Goal: Task Accomplishment & Management: Manage account settings

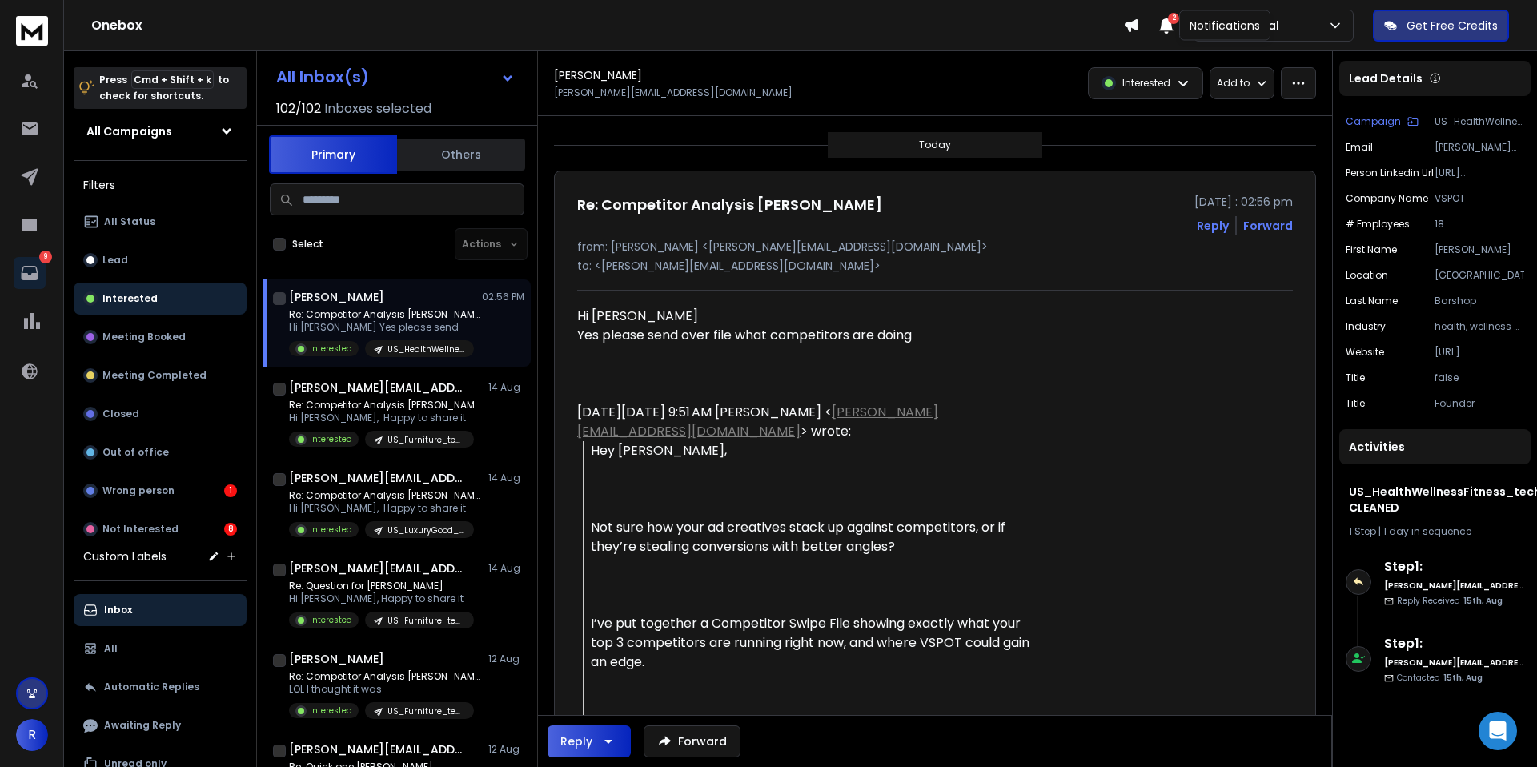
click at [1168, 23] on icon at bounding box center [1166, 25] width 14 height 16
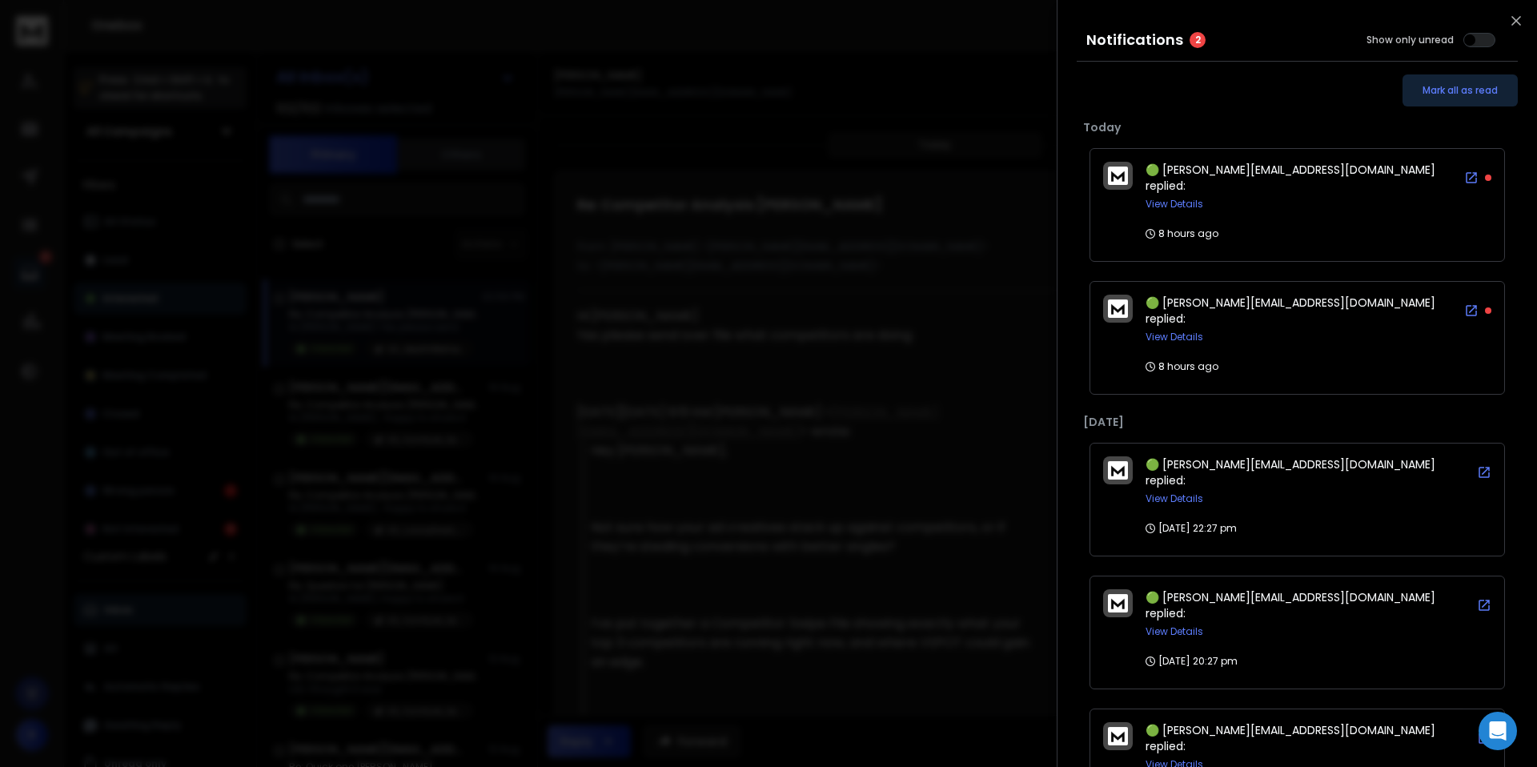
click at [1484, 94] on span "Mark all as read" at bounding box center [1459, 90] width 75 height 13
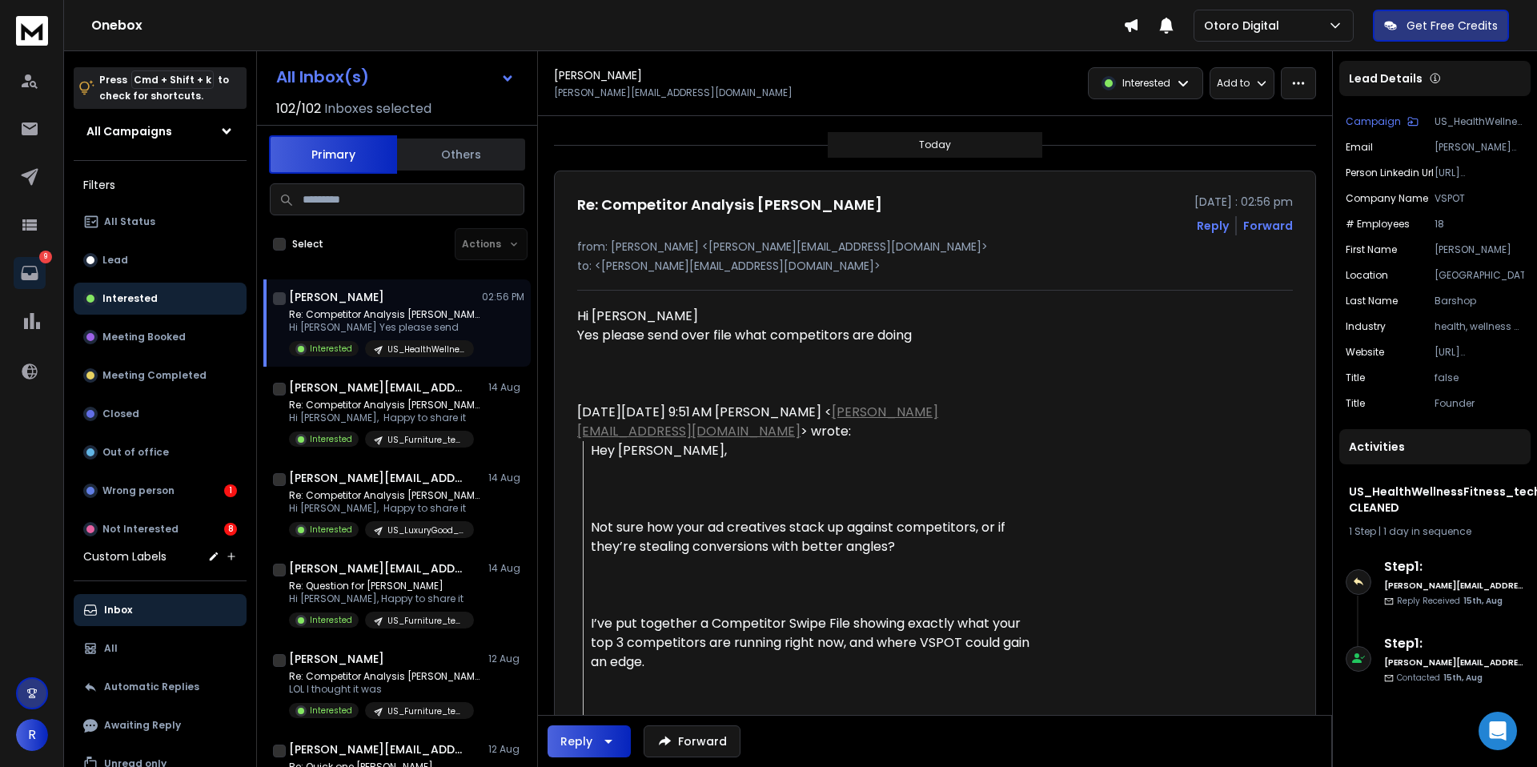
click at [1257, 66] on div "Cindy Barshop Cindy Barshop cindy@vspotmedispa.com Interested Add to Interested…" at bounding box center [935, 83] width 794 height 65
click at [1233, 13] on button "Otoro Digital" at bounding box center [1273, 26] width 160 height 32
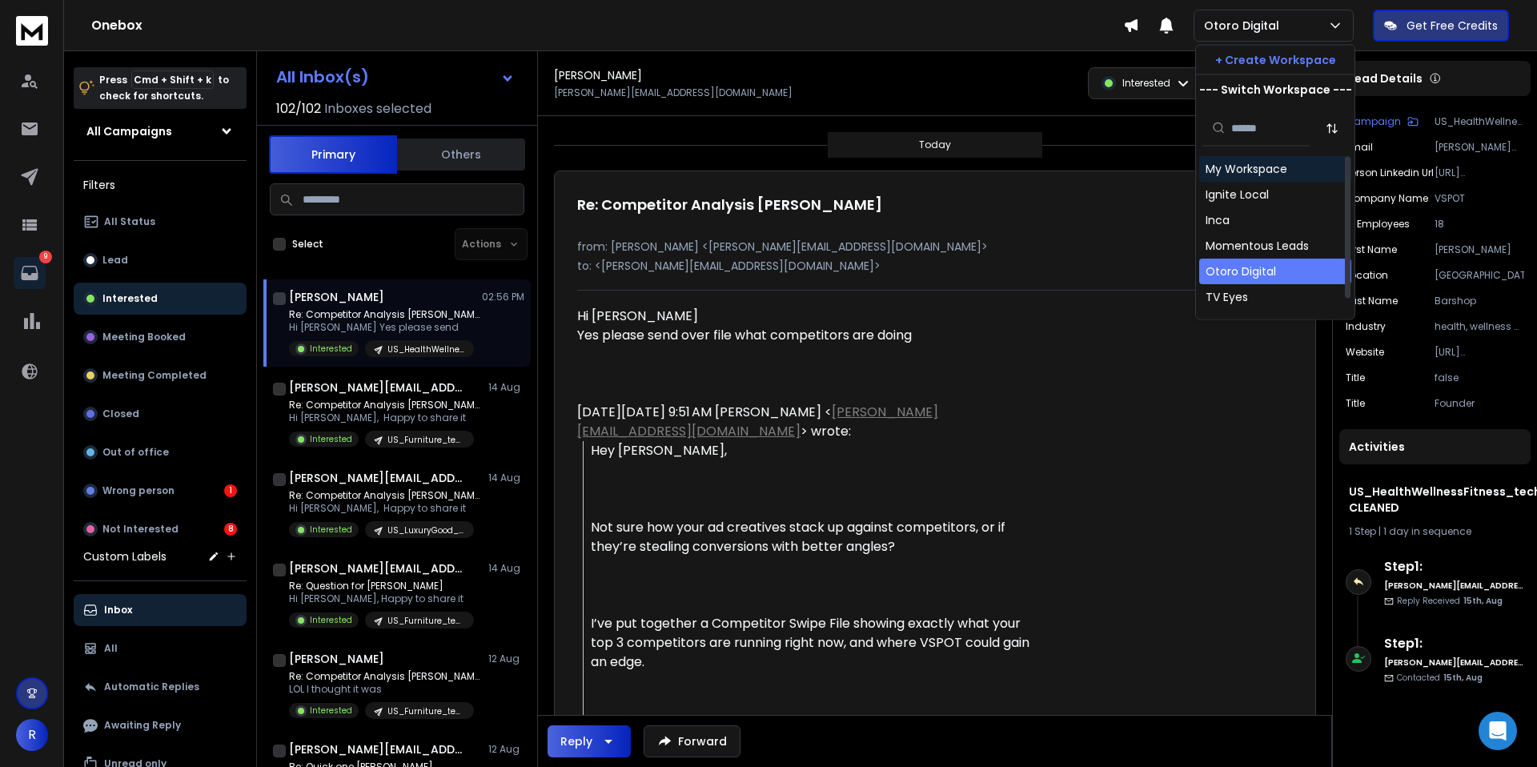
click at [1227, 174] on div "My Workspace" at bounding box center [1246, 169] width 82 height 16
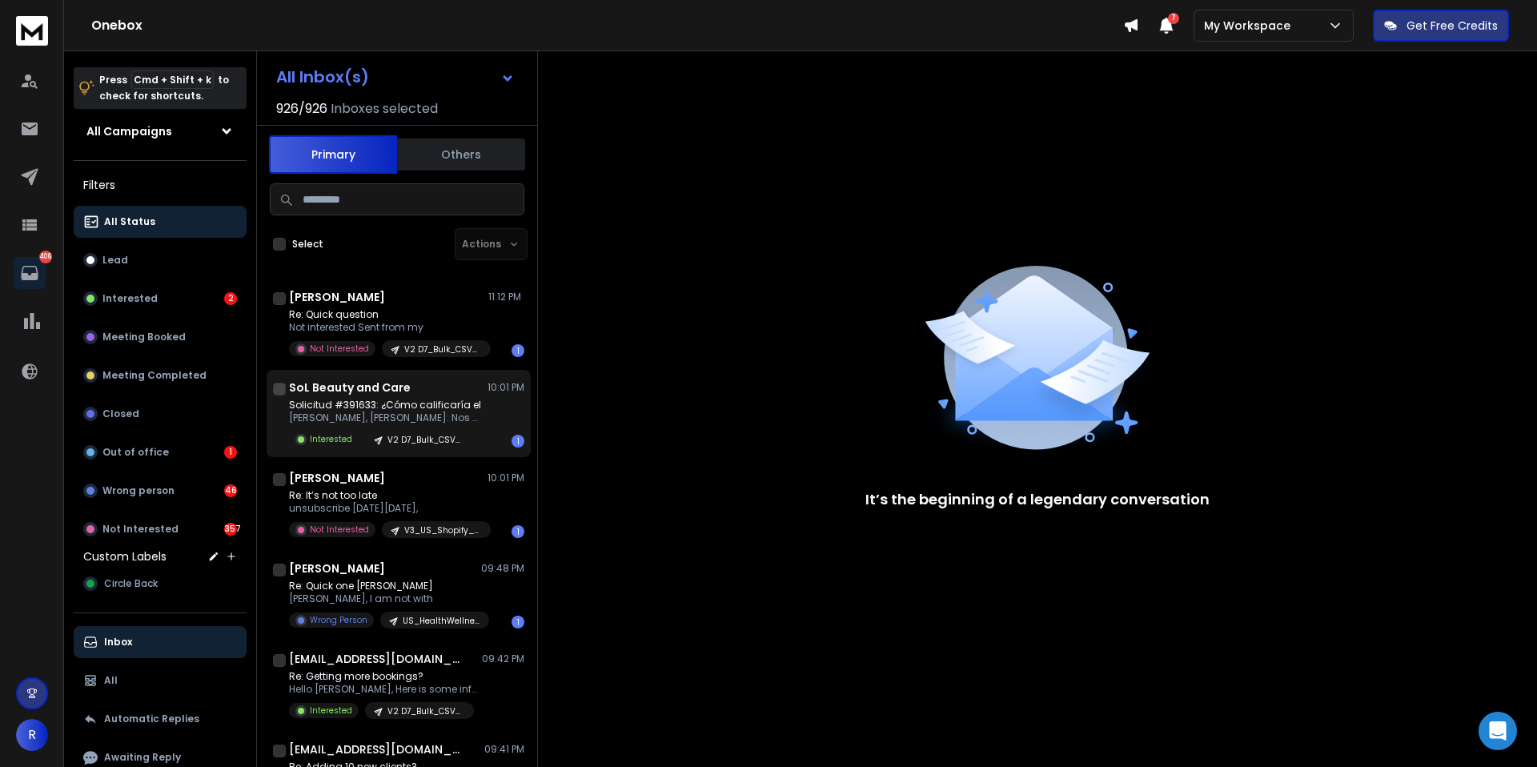
click at [355, 403] on p "Solicitud #391633: ¿Cómo calificaría el" at bounding box center [385, 405] width 192 height 13
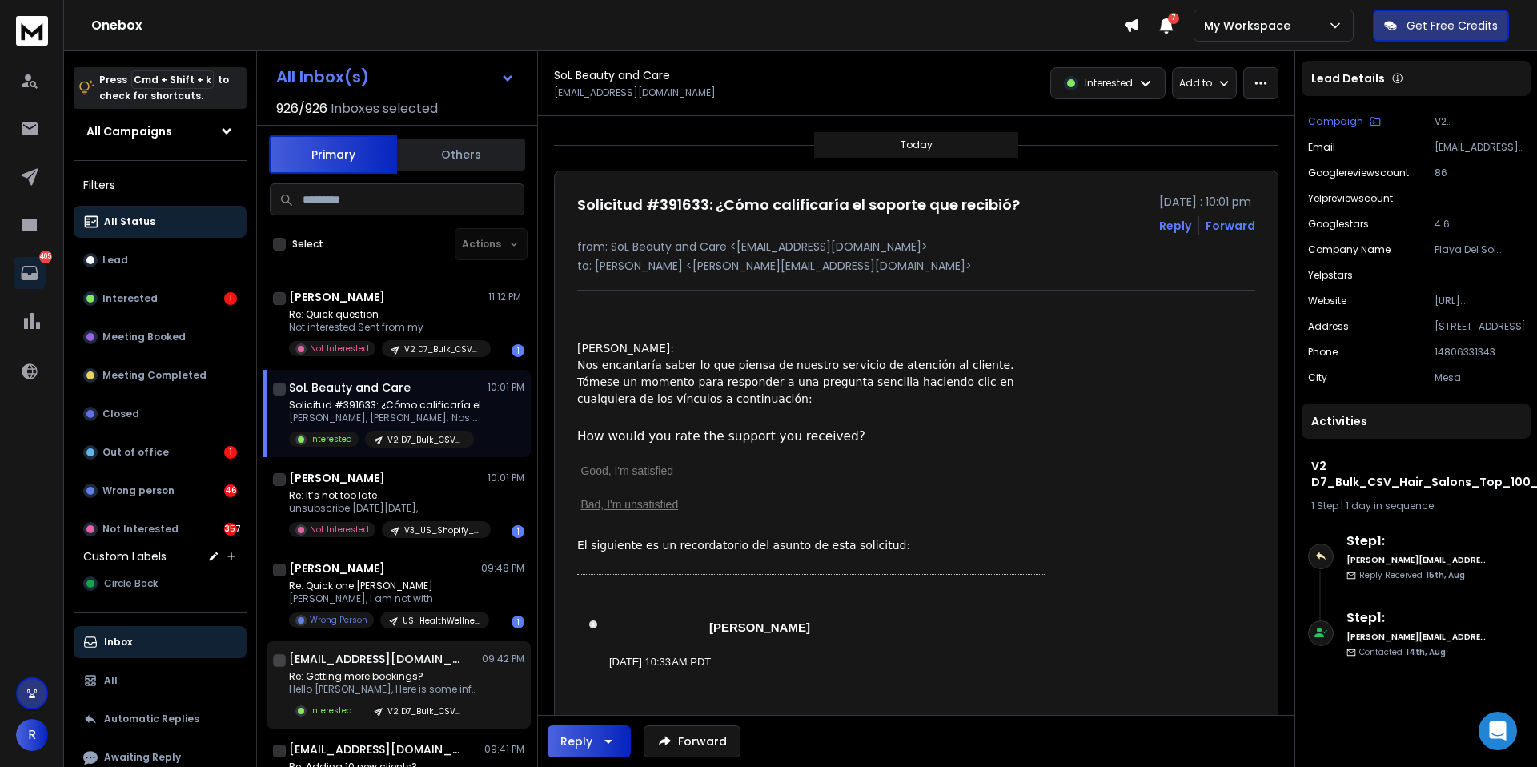
click at [414, 659] on h1 "[EMAIL_ADDRESS][DOMAIN_NAME]" at bounding box center [377, 659] width 176 height 16
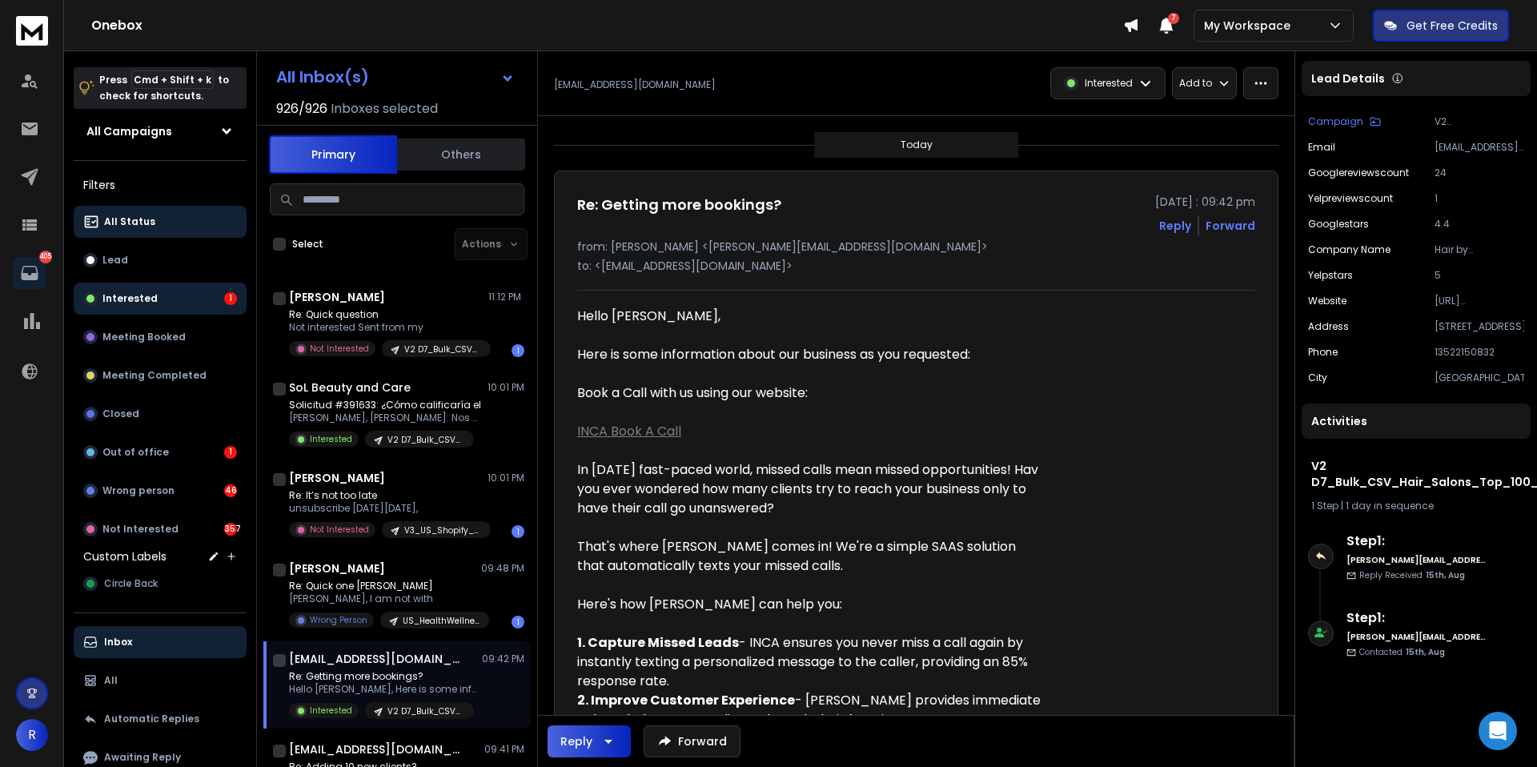
click at [151, 283] on button "Interested 1" at bounding box center [160, 299] width 173 height 32
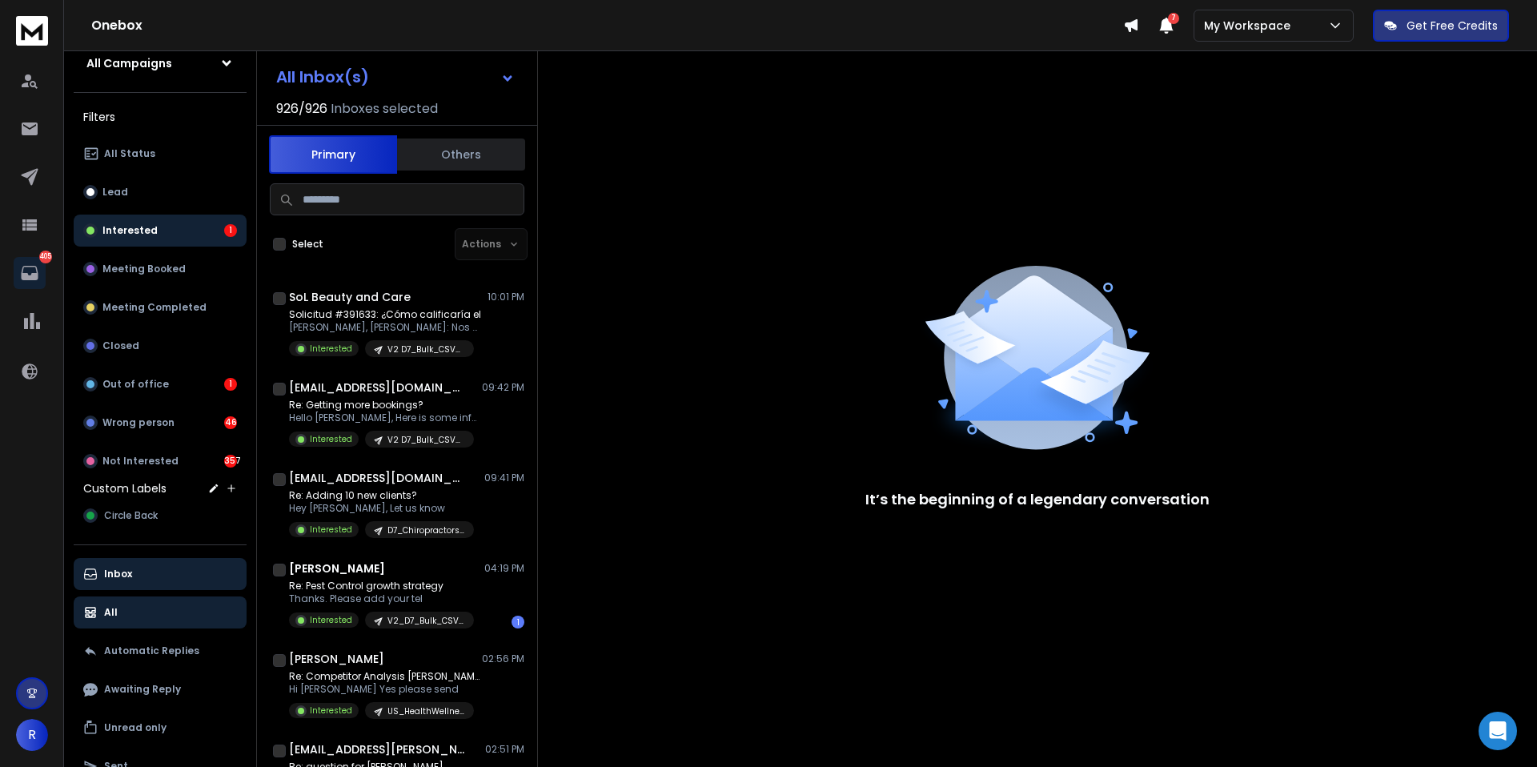
scroll to position [91, 0]
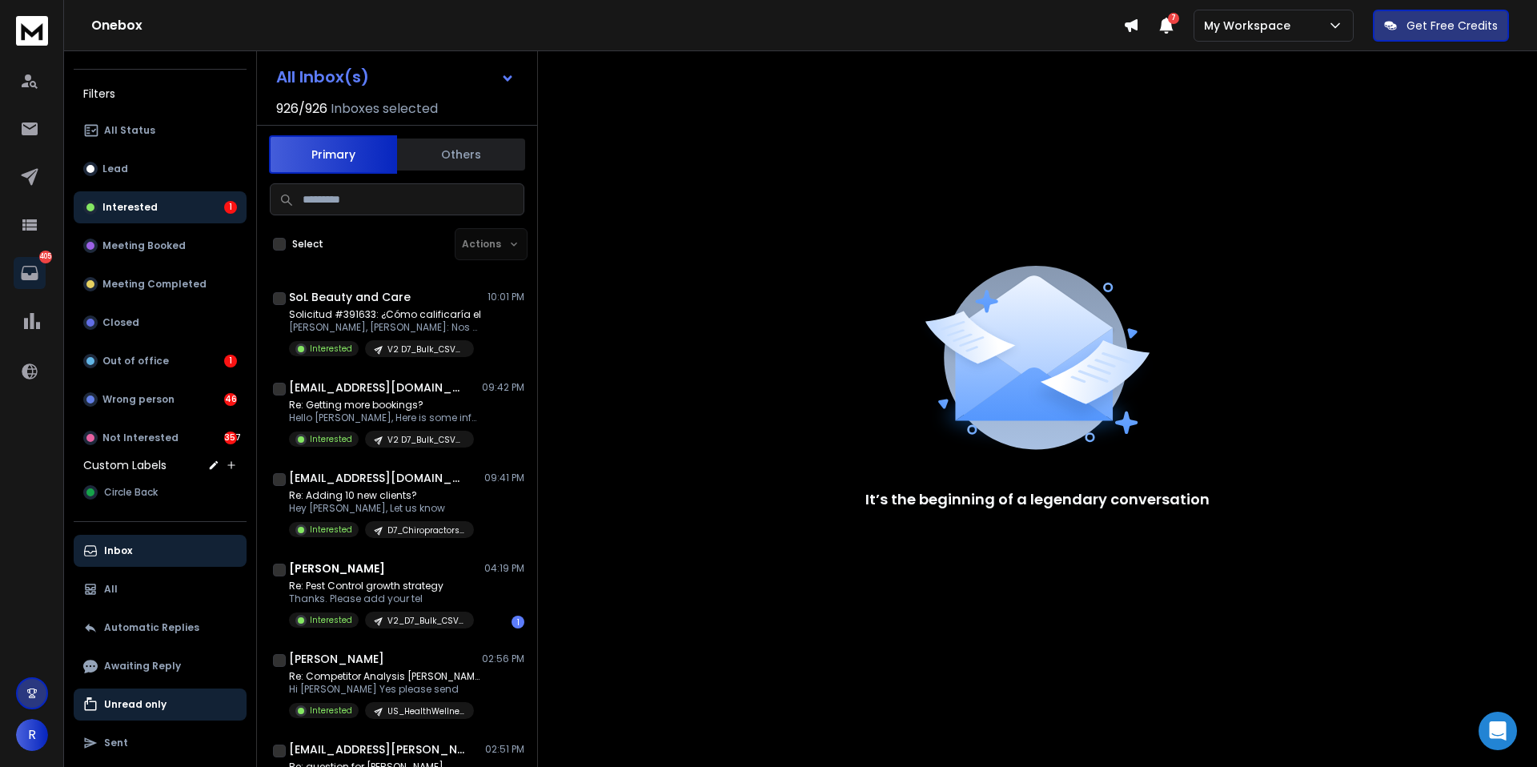
click at [165, 697] on button "Unread only" at bounding box center [160, 704] width 173 height 32
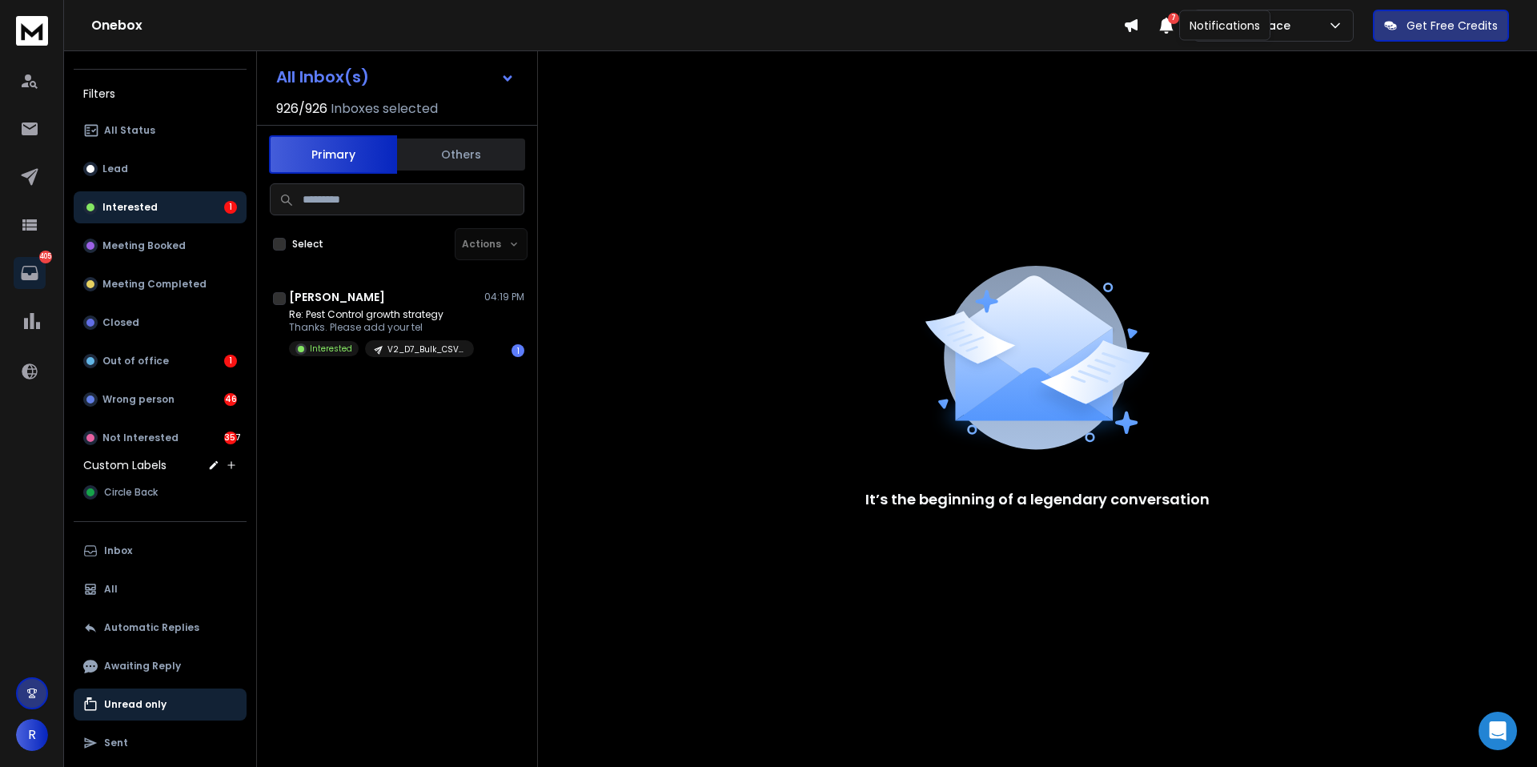
click at [1173, 30] on icon at bounding box center [1166, 26] width 16 height 16
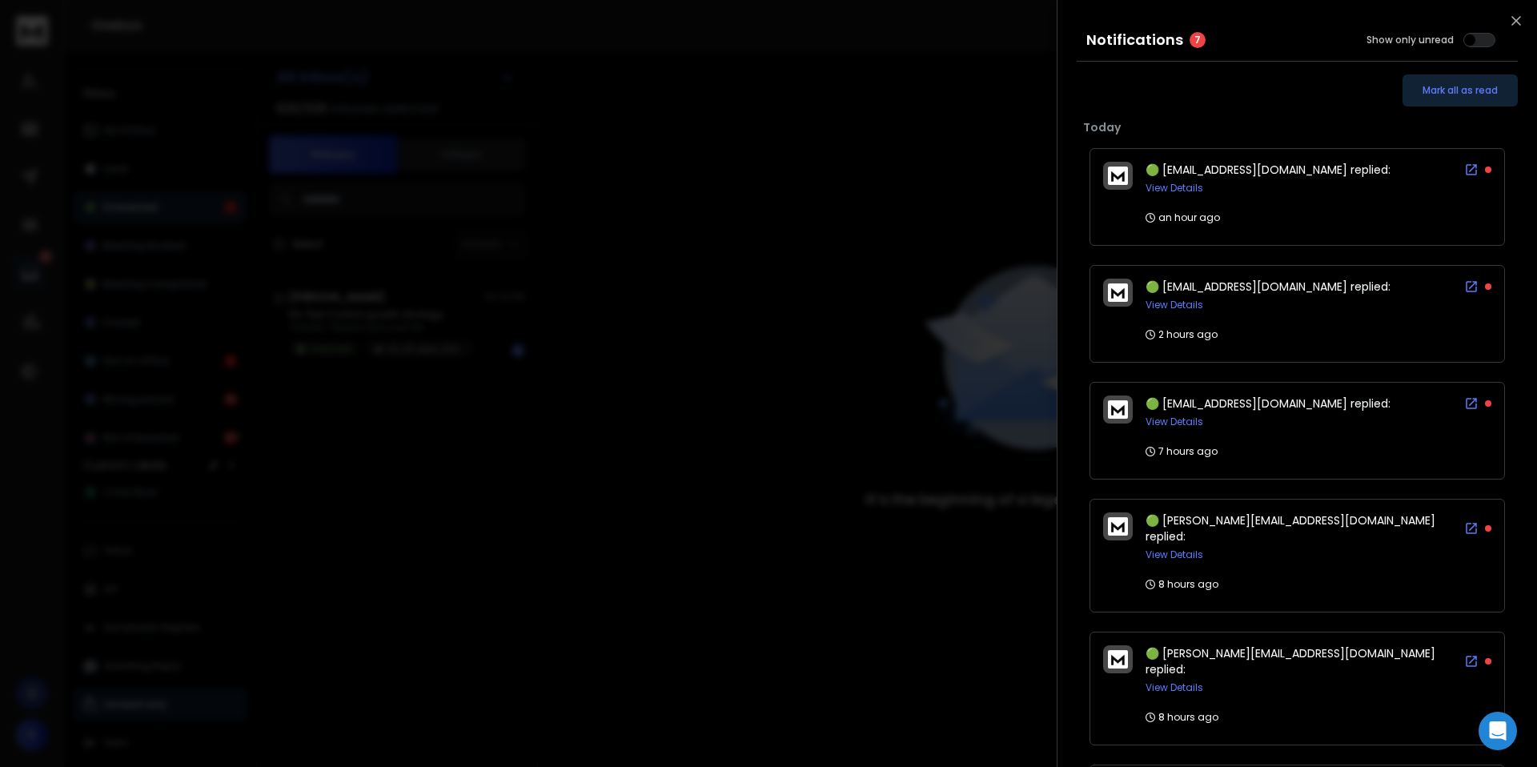
click at [1436, 84] on span "Mark all as read" at bounding box center [1459, 90] width 75 height 13
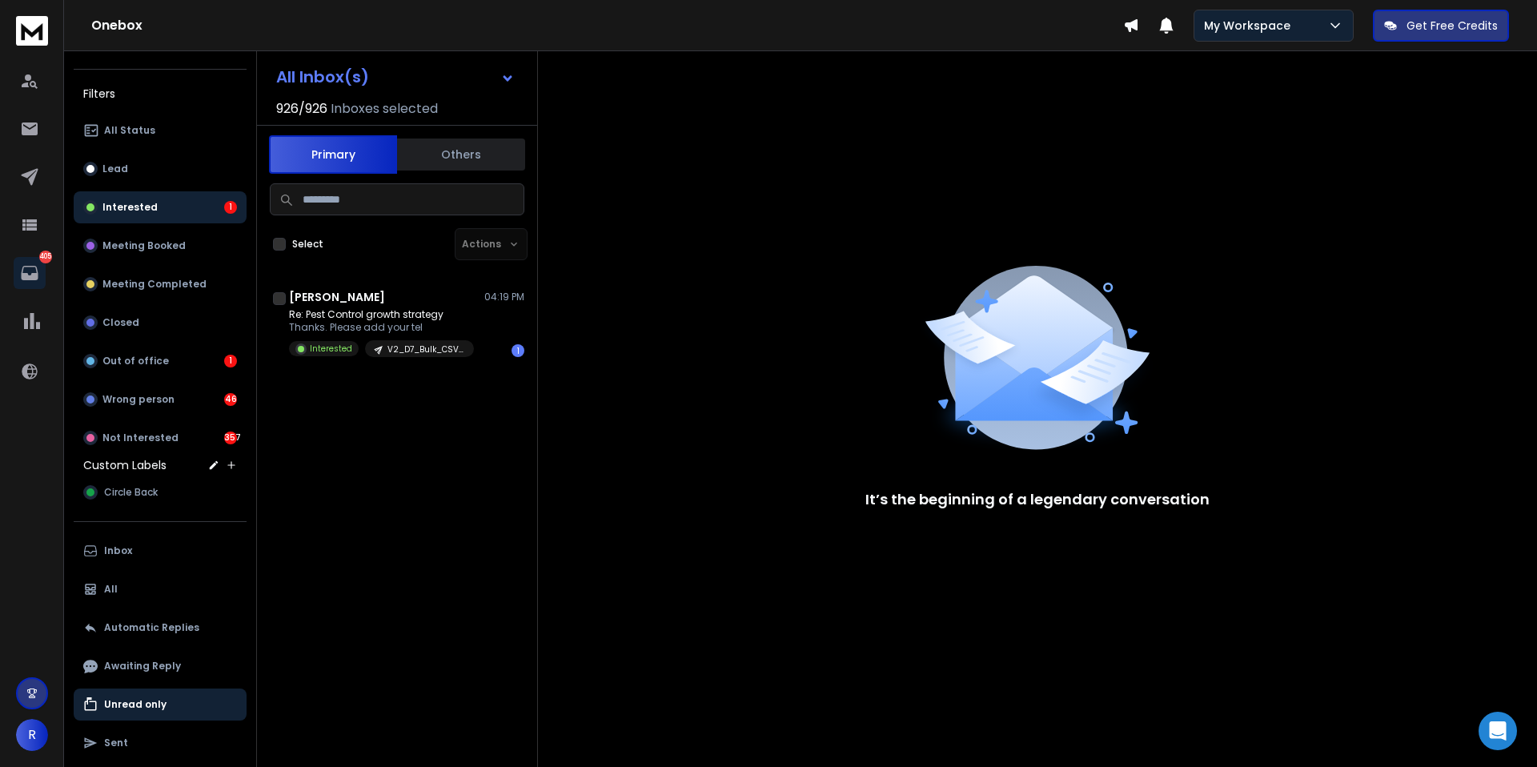
click at [1280, 38] on button "My Workspace" at bounding box center [1273, 26] width 160 height 32
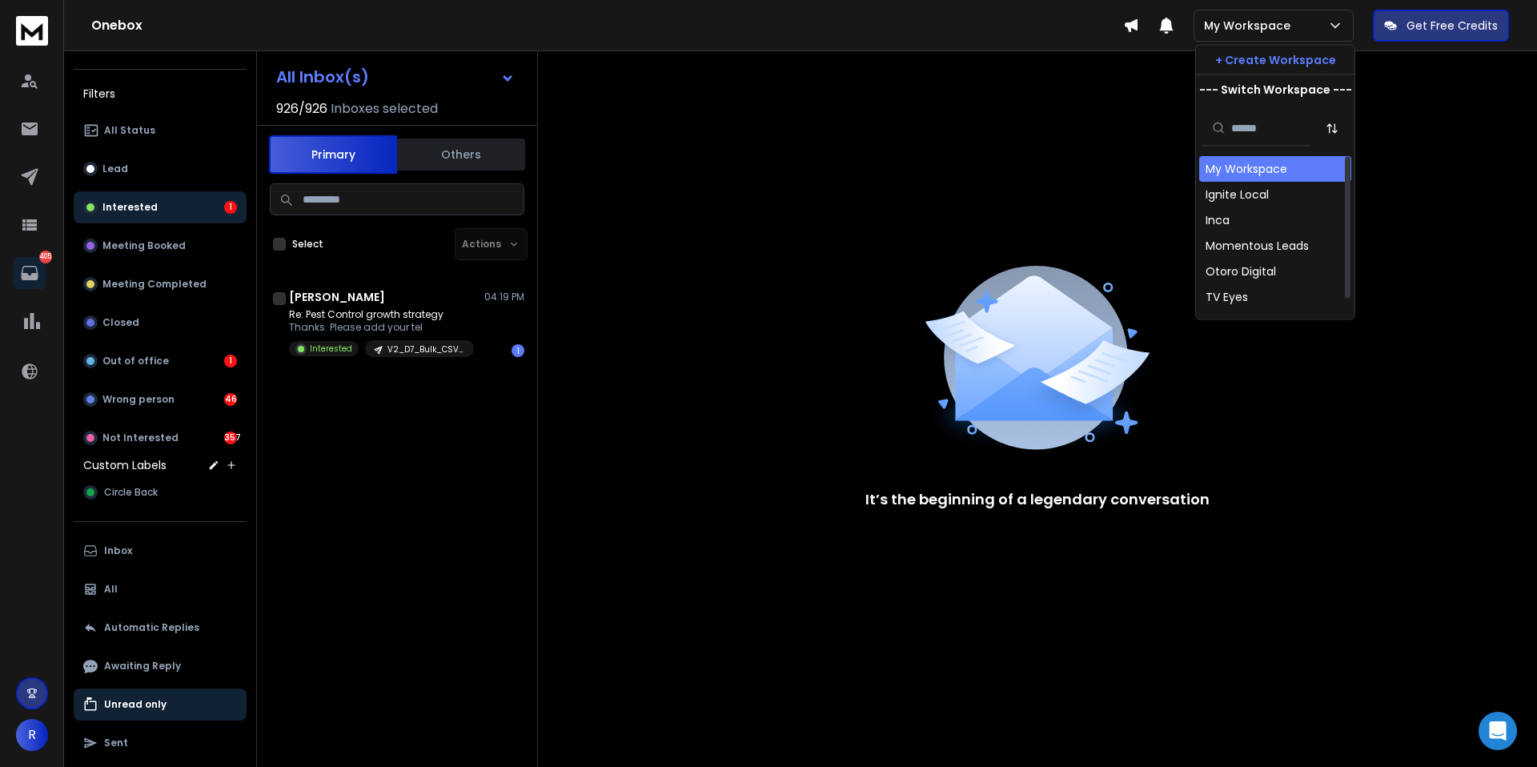
click at [1261, 162] on div "My Workspace" at bounding box center [1246, 169] width 82 height 16
